Goal: Find contact information: Find contact information

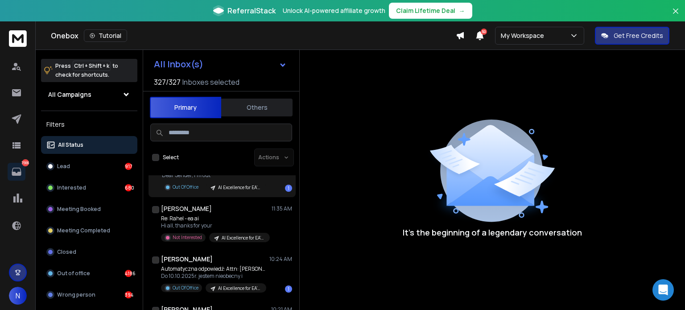
scroll to position [45, 0]
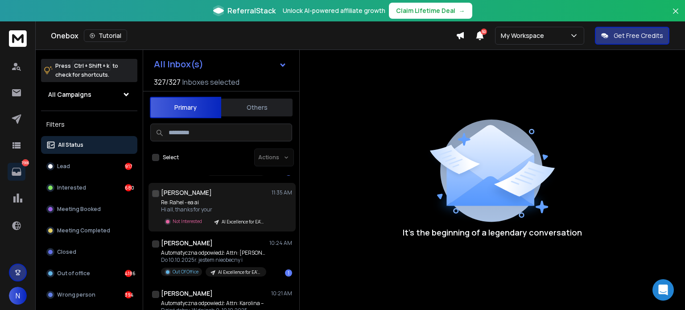
click at [246, 194] on div "[PERSON_NAME] 11:35 AM" at bounding box center [226, 192] width 131 height 9
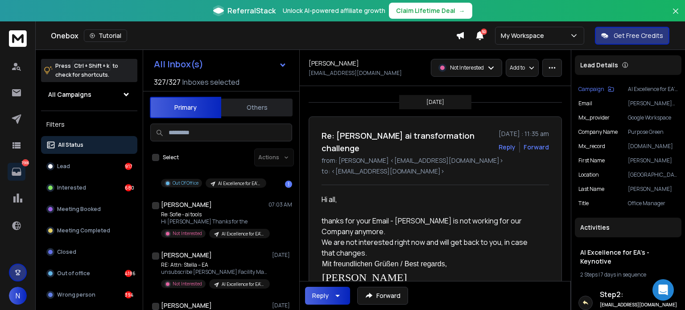
scroll to position [402, 0]
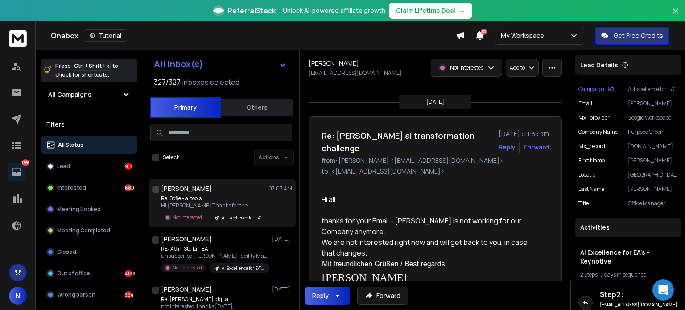
click at [244, 204] on p "Hi [PERSON_NAME] Thanks for the" at bounding box center [214, 205] width 107 height 7
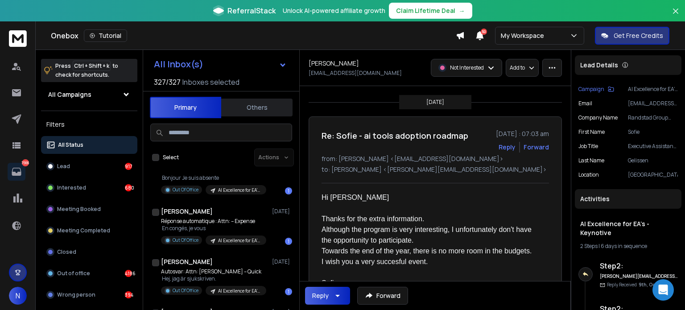
scroll to position [1294, 0]
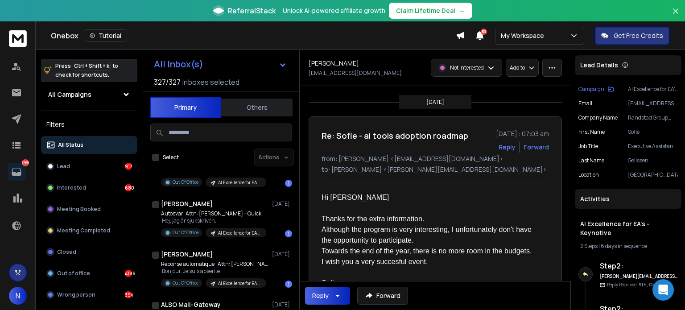
click at [266, 112] on button "Others" at bounding box center [256, 108] width 71 height 20
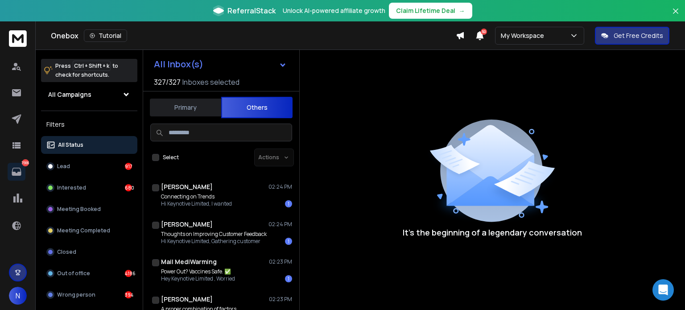
click at [225, 132] on input at bounding box center [221, 133] width 142 height 18
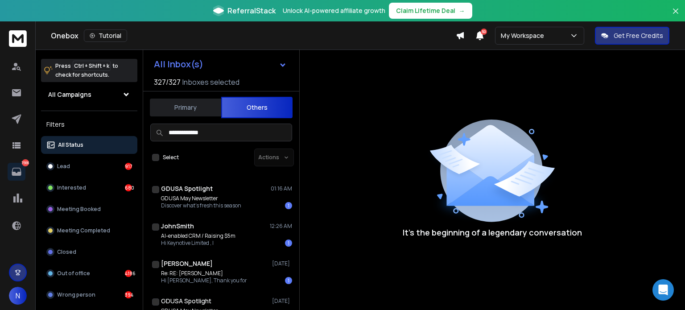
scroll to position [268, 0]
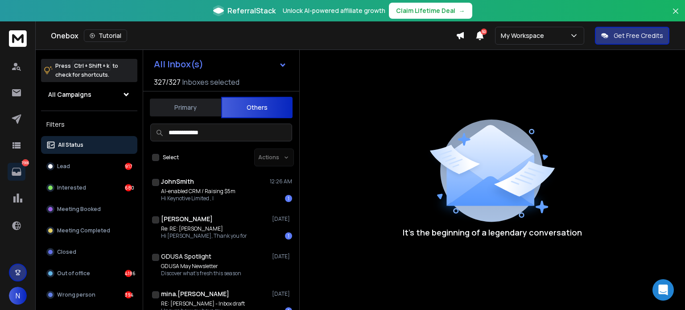
click at [223, 134] on input "**********" at bounding box center [221, 133] width 142 height 18
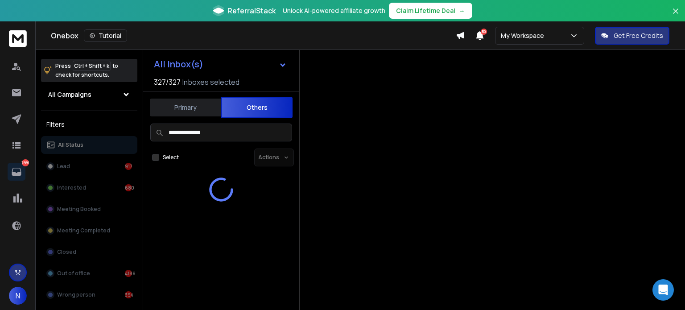
scroll to position [0, 0]
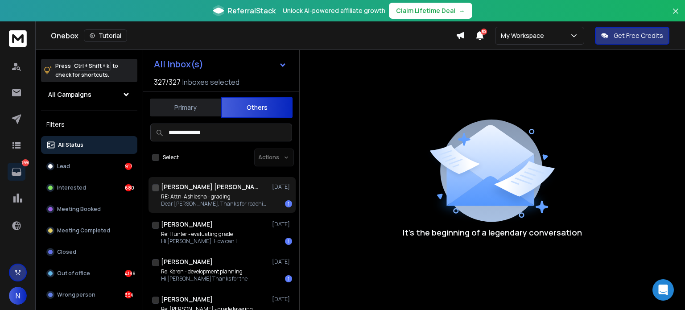
click at [238, 205] on div "RE: Attn: Ashlesha - grading Dear [PERSON_NAME], Thanks for reaching 1" at bounding box center [226, 200] width 131 height 14
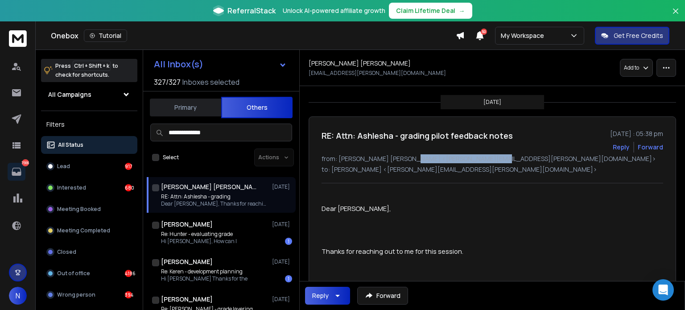
copy p "[EMAIL_ADDRESS][PERSON_NAME][DOMAIN_NAME]"
drag, startPoint x: 489, startPoint y: 155, endPoint x: 406, endPoint y: 158, distance: 82.1
click at [406, 158] on p "from: [PERSON_NAME] [PERSON_NAME] <[PERSON_NAME][EMAIL_ADDRESS][PERSON_NAME][DO…" at bounding box center [493, 158] width 342 height 9
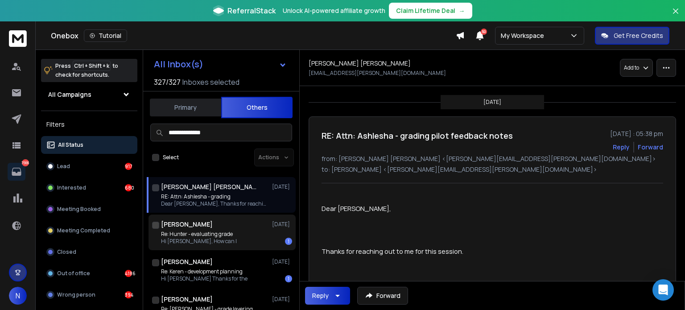
click at [199, 228] on h1 "[PERSON_NAME]" at bounding box center [187, 224] width 52 height 9
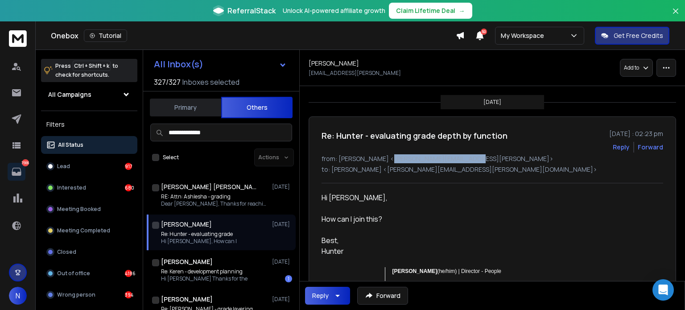
copy p "[EMAIL_ADDRESS][PERSON_NAME]"
drag, startPoint x: 460, startPoint y: 157, endPoint x: 387, endPoint y: 157, distance: 72.7
click at [387, 157] on p "from: [PERSON_NAME] <[PERSON_NAME][EMAIL_ADDRESS][PERSON_NAME]>" at bounding box center [493, 158] width 342 height 9
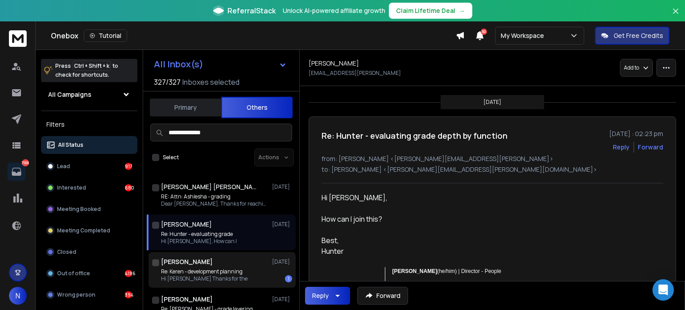
click at [214, 271] on p "Re: Keren - development planning" at bounding box center [204, 271] width 87 height 7
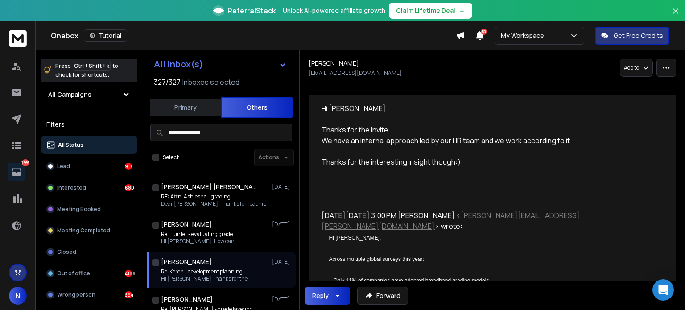
click at [230, 267] on div "[PERSON_NAME] [DATE] Re: Keren - development planning Hi [PERSON_NAME] Thanks f…" at bounding box center [226, 269] width 131 height 25
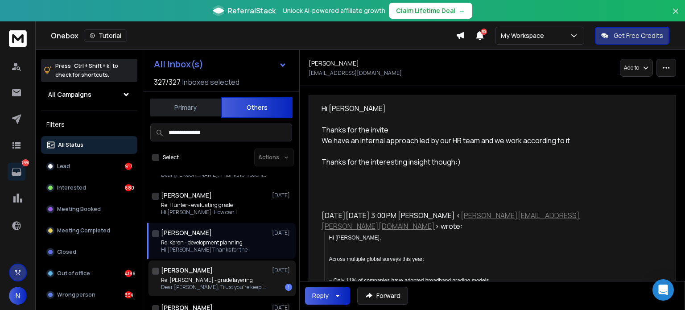
scroll to position [45, 0]
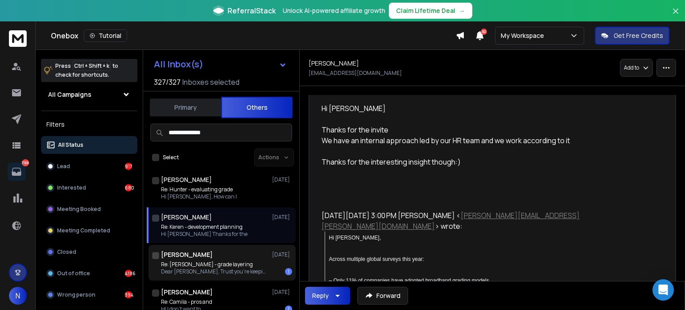
click at [236, 248] on div "[PERSON_NAME] [DATE] Re: [PERSON_NAME] - grade layering Dear [PERSON_NAME], Tru…" at bounding box center [222, 263] width 147 height 36
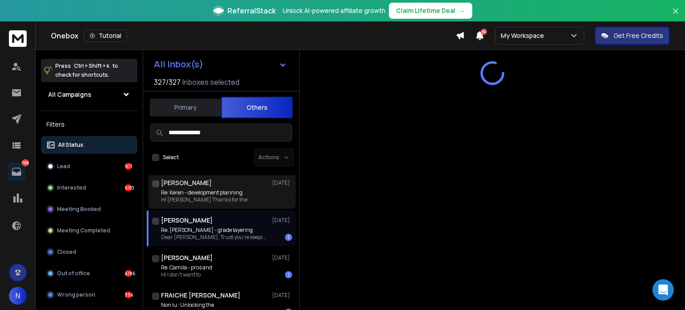
scroll to position [134, 0]
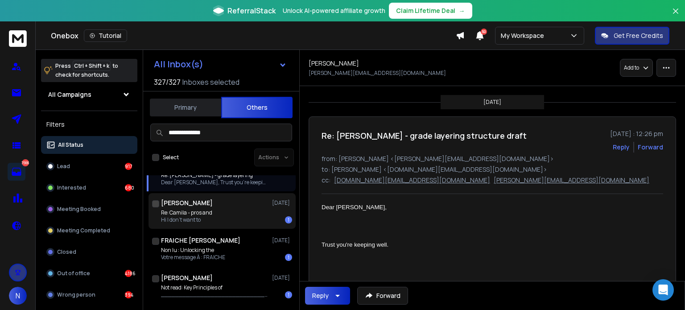
click at [240, 213] on div "Re: Camila - pros and Hi I don't want to 1" at bounding box center [226, 216] width 131 height 14
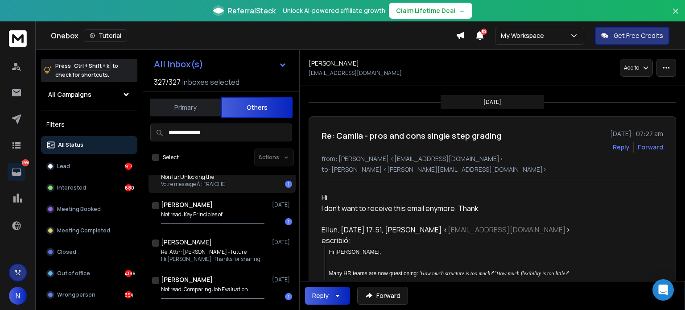
scroll to position [223, 0]
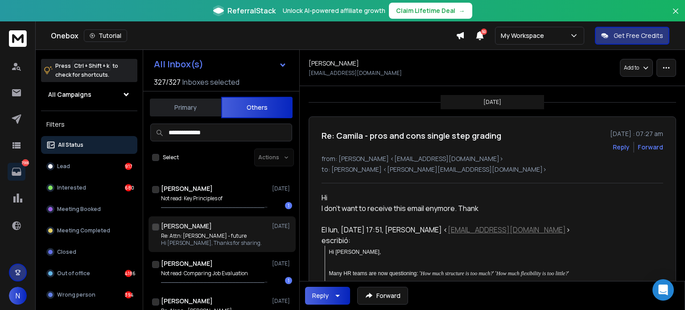
click at [233, 236] on div "Re: Attn: [PERSON_NAME] - future Hi [PERSON_NAME], Thanks for sharing." at bounding box center [226, 239] width 131 height 14
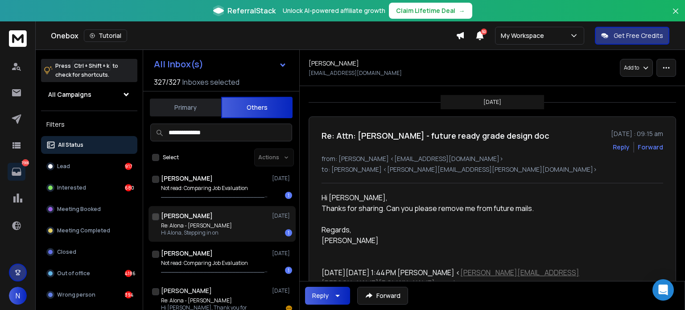
scroll to position [312, 0]
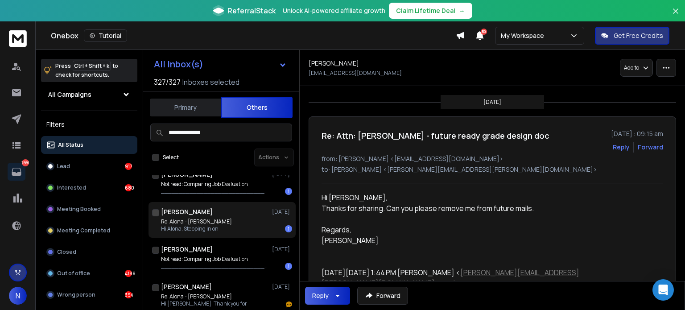
click at [236, 233] on div "[PERSON_NAME] [DATE] Re: Alona - towers [PERSON_NAME] Hi [PERSON_NAME], Steppin…" at bounding box center [222, 220] width 147 height 36
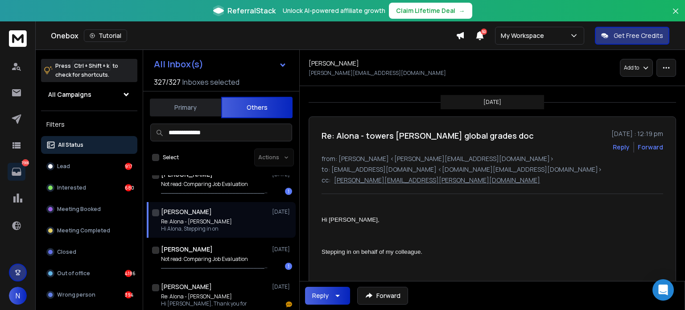
scroll to position [357, 0]
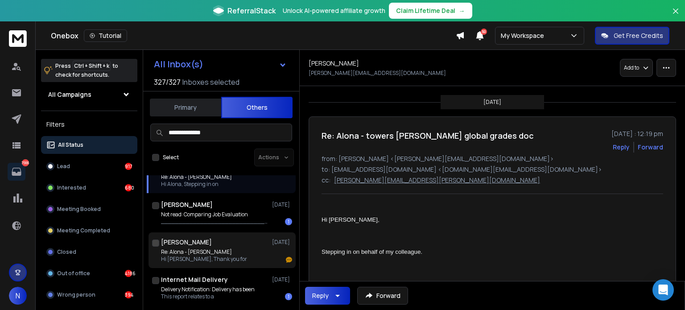
click at [235, 237] on div "[PERSON_NAME] [DATE] Re: [PERSON_NAME] - towers [PERSON_NAME] Hi [PERSON_NAME],…" at bounding box center [222, 250] width 147 height 36
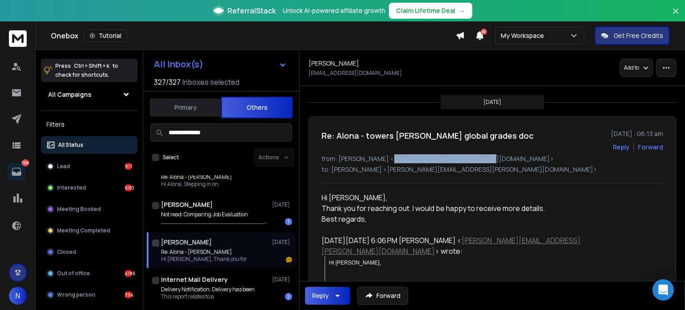
copy p "[EMAIL_ADDRESS][DOMAIN_NAME]"
drag, startPoint x: 464, startPoint y: 157, endPoint x: 381, endPoint y: 158, distance: 82.5
click at [381, 158] on p "from: [PERSON_NAME] <[PERSON_NAME][EMAIL_ADDRESS][DOMAIN_NAME]>" at bounding box center [493, 158] width 342 height 9
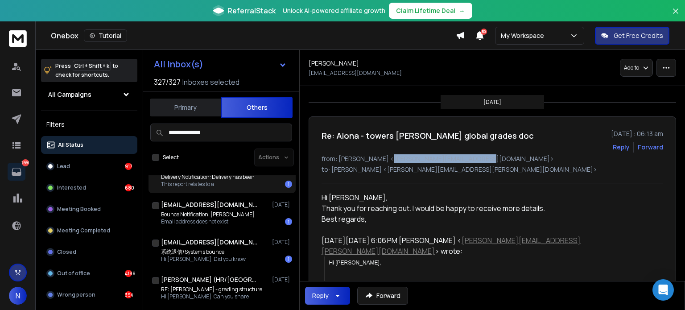
scroll to position [491, 0]
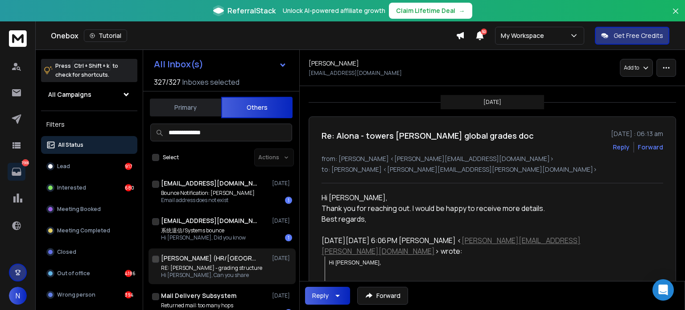
click at [244, 256] on h1 "[PERSON_NAME] (HR/[GEOGRAPHIC_DATA])" at bounding box center [210, 258] width 98 height 9
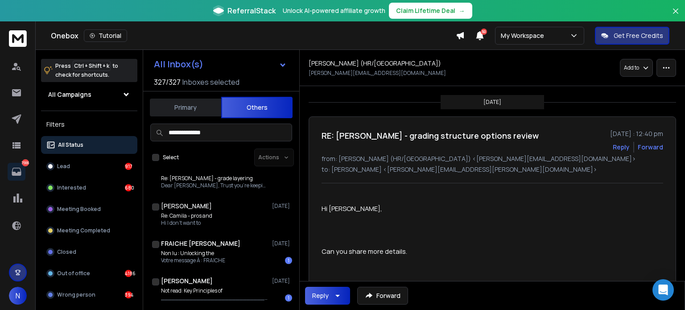
scroll to position [134, 0]
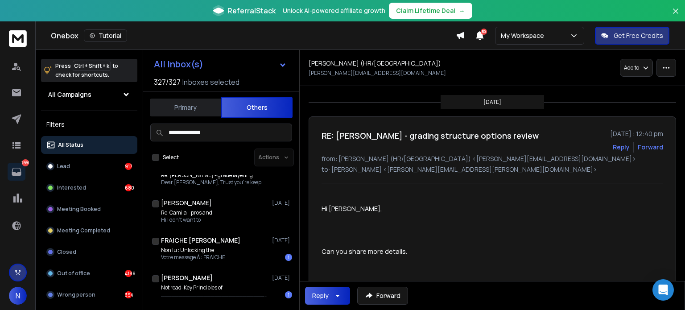
click at [204, 133] on input "**********" at bounding box center [221, 133] width 142 height 18
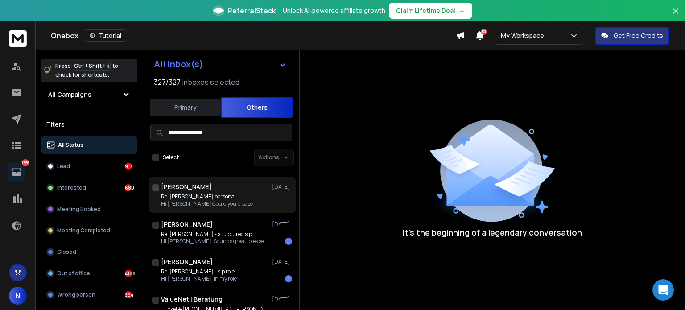
click at [228, 204] on p "Hi [PERSON_NAME] Could you please" at bounding box center [207, 203] width 92 height 7
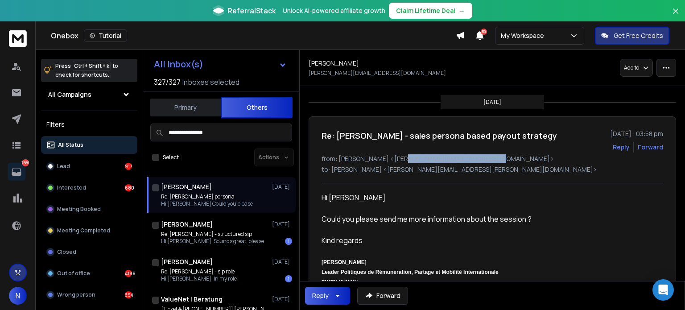
copy p "[PERSON_NAME][EMAIL_ADDRESS][DOMAIN_NAME]"
drag, startPoint x: 476, startPoint y: 158, endPoint x: 398, endPoint y: 159, distance: 78.5
click at [398, 159] on p "from: [PERSON_NAME] <[PERSON_NAME][EMAIL_ADDRESS][DOMAIN_NAME]>" at bounding box center [493, 158] width 342 height 9
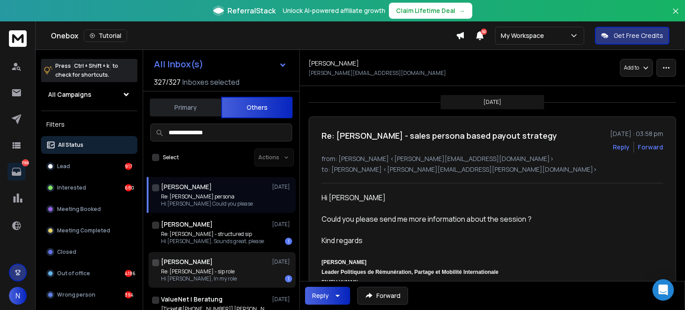
click at [220, 262] on div "[PERSON_NAME] [DATE]" at bounding box center [226, 261] width 131 height 9
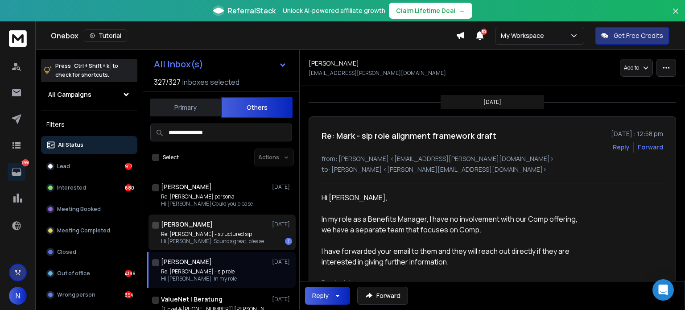
click at [243, 234] on div "Re: [PERSON_NAME] - structured sip Hi [PERSON_NAME], Sounds great, please 1" at bounding box center [226, 238] width 131 height 14
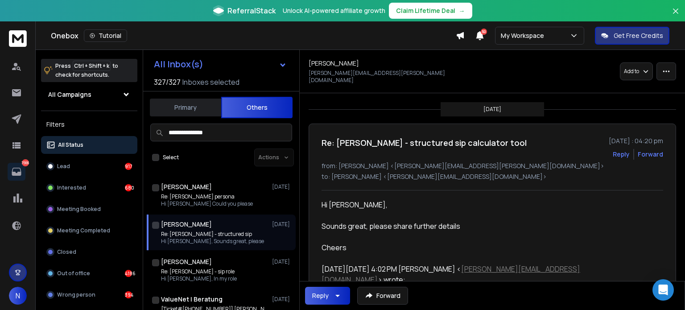
click at [441, 162] on p "from: [PERSON_NAME] <[PERSON_NAME][EMAIL_ADDRESS][PERSON_NAME][DOMAIN_NAME]>" at bounding box center [493, 166] width 342 height 9
drag, startPoint x: 442, startPoint y: 156, endPoint x: 377, endPoint y: 157, distance: 64.7
click at [377, 162] on p "from: [PERSON_NAME] <[PERSON_NAME][EMAIL_ADDRESS][PERSON_NAME][DOMAIN_NAME]>" at bounding box center [493, 166] width 342 height 9
click at [418, 162] on p "from: [PERSON_NAME] <[PERSON_NAME][EMAIL_ADDRESS][PERSON_NAME][DOMAIN_NAME]>" at bounding box center [493, 166] width 342 height 9
copy p "[PERSON_NAME][EMAIL_ADDRESS][PERSON_NAME][DOMAIN_NAME]"
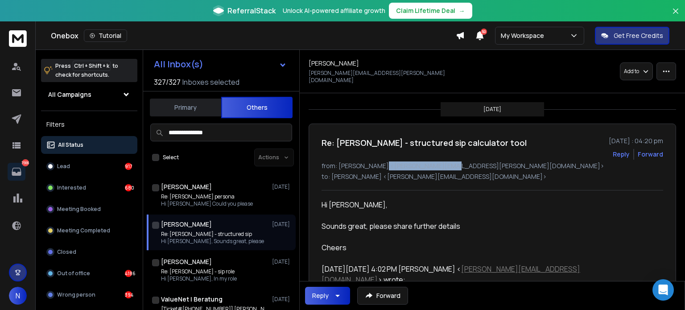
drag, startPoint x: 442, startPoint y: 159, endPoint x: 377, endPoint y: 160, distance: 64.2
click at [377, 162] on p "from: [PERSON_NAME] <[PERSON_NAME][EMAIL_ADDRESS][PERSON_NAME][DOMAIN_NAME]>" at bounding box center [493, 166] width 342 height 9
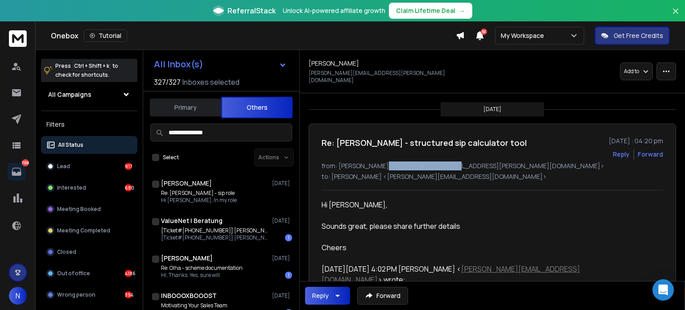
scroll to position [134, 0]
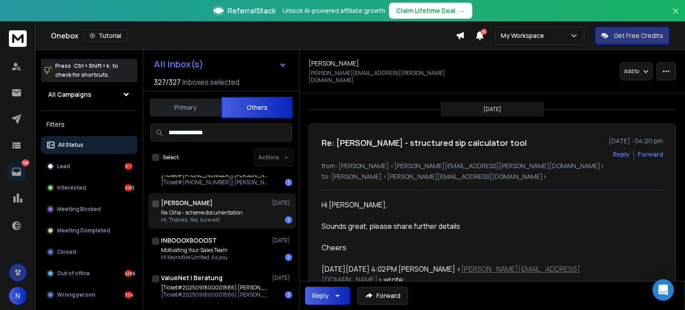
click at [247, 224] on div "[PERSON_NAME] [DATE] Re: Olha - scheme documentation Hi, Thanks. Yes, sure will…" at bounding box center [222, 211] width 147 height 36
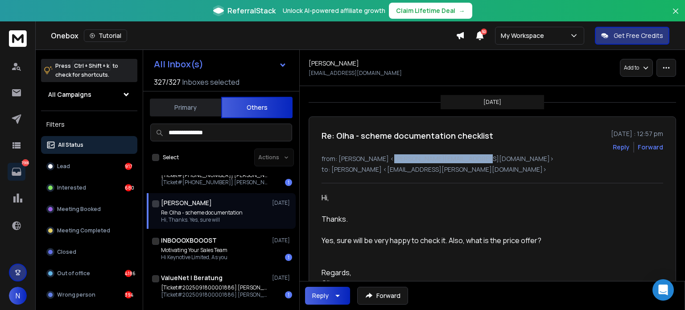
drag, startPoint x: 463, startPoint y: 158, endPoint x: 381, endPoint y: 159, distance: 82.1
click at [381, 159] on p "from: [PERSON_NAME] <[PERSON_NAME][EMAIL_ADDRESS][DOMAIN_NAME]>" at bounding box center [493, 158] width 342 height 9
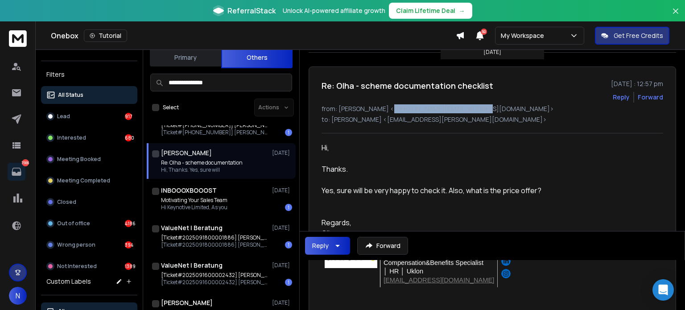
click at [421, 110] on p "from: [PERSON_NAME] <[PERSON_NAME][EMAIL_ADDRESS][DOMAIN_NAME]>" at bounding box center [493, 108] width 342 height 9
copy p "[EMAIL_ADDRESS][DOMAIN_NAME]"
drag, startPoint x: 461, startPoint y: 107, endPoint x: 381, endPoint y: 109, distance: 79.9
click at [381, 109] on p "from: [PERSON_NAME] <[PERSON_NAME][EMAIL_ADDRESS][DOMAIN_NAME]>" at bounding box center [493, 108] width 342 height 9
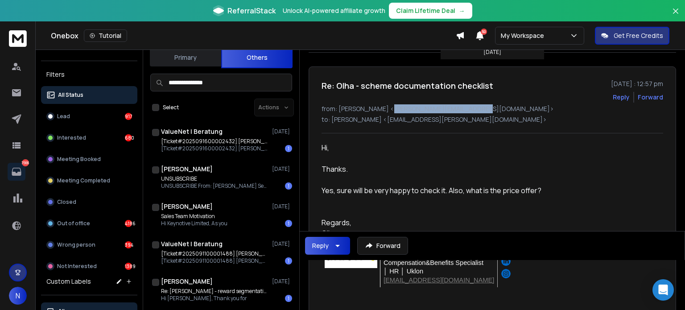
scroll to position [357, 0]
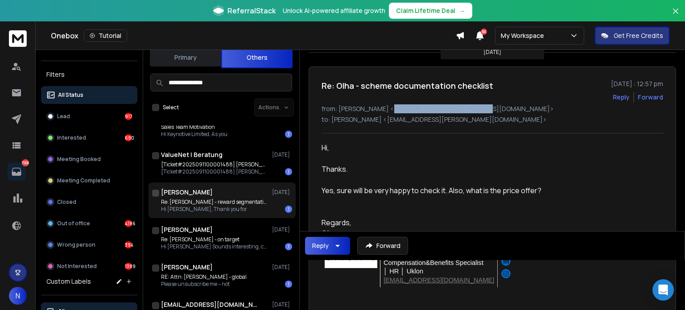
click at [212, 199] on p "Re: [PERSON_NAME] - reward segmentation" at bounding box center [214, 202] width 107 height 7
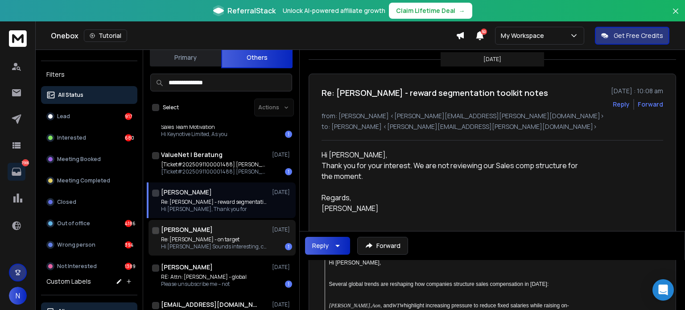
click at [216, 235] on div "[PERSON_NAME] [DATE] Re: [PERSON_NAME] - on target Hi [PERSON_NAME] Sounds inte…" at bounding box center [226, 237] width 131 height 25
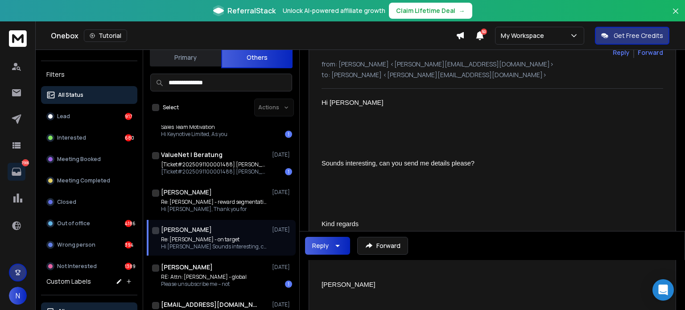
scroll to position [0, 0]
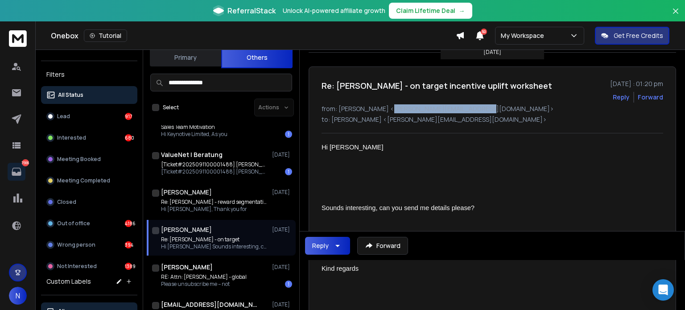
drag, startPoint x: 474, startPoint y: 108, endPoint x: 384, endPoint y: 109, distance: 89.7
click at [384, 109] on p "from: [PERSON_NAME] <[PERSON_NAME][EMAIL_ADDRESS][DOMAIN_NAME]>" at bounding box center [493, 108] width 342 height 9
click at [463, 112] on p "from: [PERSON_NAME] <[PERSON_NAME][EMAIL_ADDRESS][DOMAIN_NAME]>" at bounding box center [493, 108] width 342 height 9
click at [471, 108] on p "from: [PERSON_NAME] <[PERSON_NAME][EMAIL_ADDRESS][DOMAIN_NAME]>" at bounding box center [493, 108] width 342 height 9
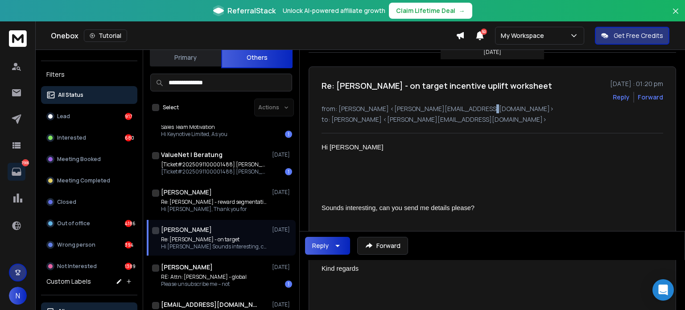
click at [473, 108] on p "from: [PERSON_NAME] <[PERSON_NAME][EMAIL_ADDRESS][DOMAIN_NAME]>" at bounding box center [493, 108] width 342 height 9
drag, startPoint x: 472, startPoint y: 108, endPoint x: 385, endPoint y: 108, distance: 86.1
click at [385, 108] on p "from: [PERSON_NAME] <[PERSON_NAME][EMAIL_ADDRESS][DOMAIN_NAME]>" at bounding box center [493, 108] width 342 height 9
copy p "[PERSON_NAME][EMAIL_ADDRESS][DOMAIN_NAME]"
click at [202, 85] on input "**********" at bounding box center [221, 83] width 142 height 18
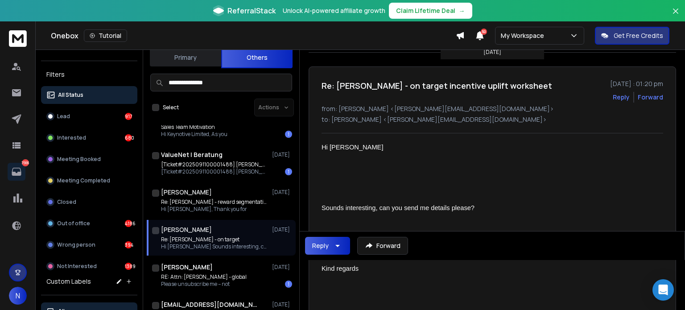
click at [202, 85] on input "**********" at bounding box center [221, 83] width 142 height 18
type input "*"
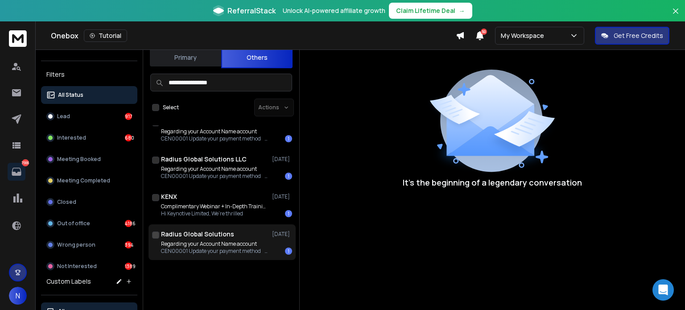
scroll to position [1739, 0]
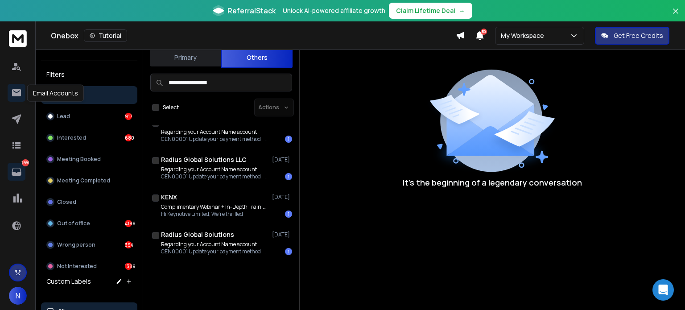
type input "**********"
click at [14, 91] on icon at bounding box center [16, 92] width 9 height 7
